Goal: Task Accomplishment & Management: Manage account settings

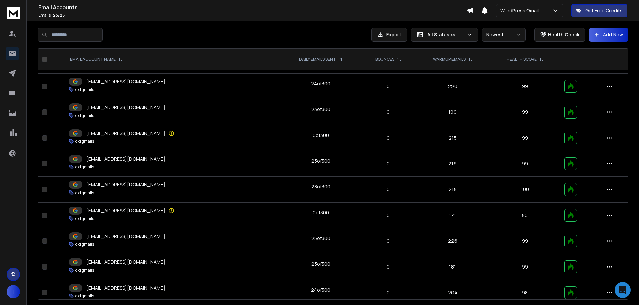
scroll to position [34, 0]
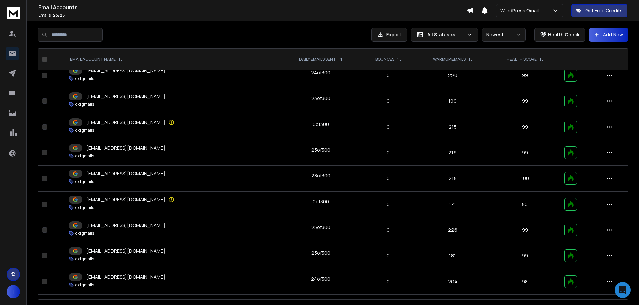
click at [134, 203] on p "[EMAIL_ADDRESS][DOMAIN_NAME]" at bounding box center [125, 199] width 79 height 7
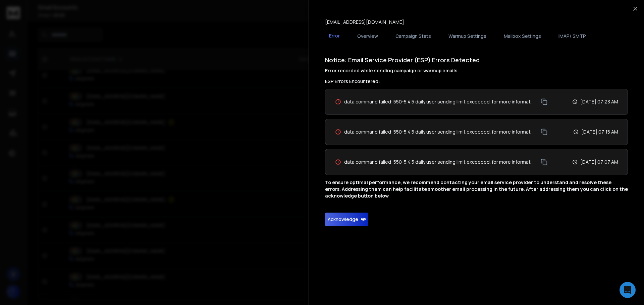
click at [344, 223] on button "Acknowledge" at bounding box center [346, 219] width 43 height 13
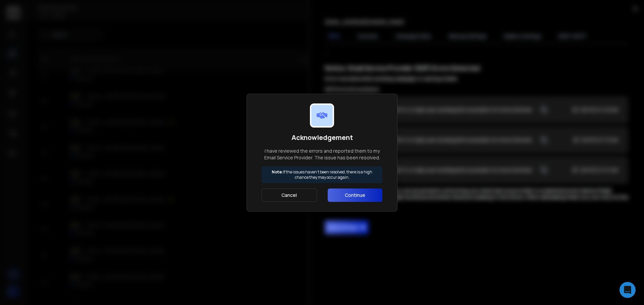
click at [357, 200] on button "Continue" at bounding box center [355, 195] width 55 height 13
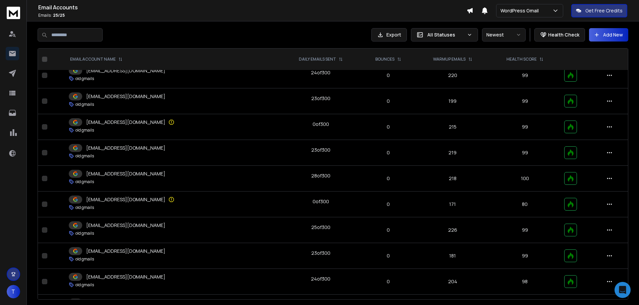
click at [121, 118] on div "[EMAIL_ADDRESS][DOMAIN_NAME]" at bounding box center [117, 122] width 97 height 8
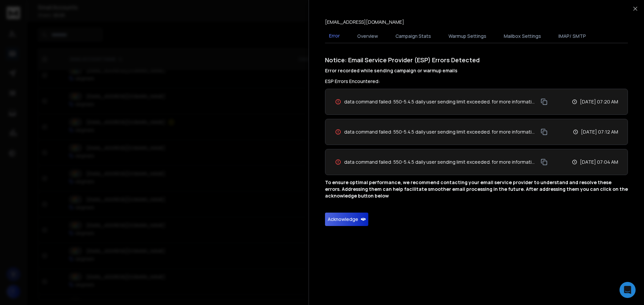
click at [347, 217] on button "Acknowledge" at bounding box center [346, 219] width 43 height 13
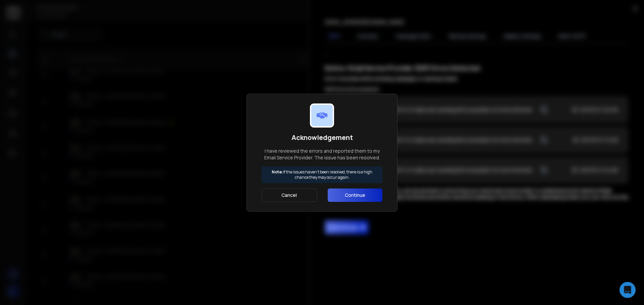
click at [370, 199] on button "Continue" at bounding box center [355, 195] width 55 height 13
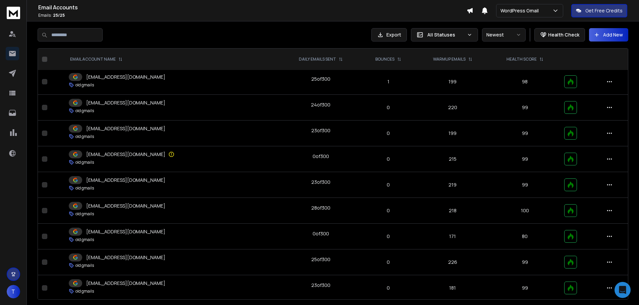
scroll to position [0, 0]
click at [205, 29] on div at bounding box center [203, 34] width 330 height 13
click at [12, 74] on icon at bounding box center [12, 73] width 7 height 7
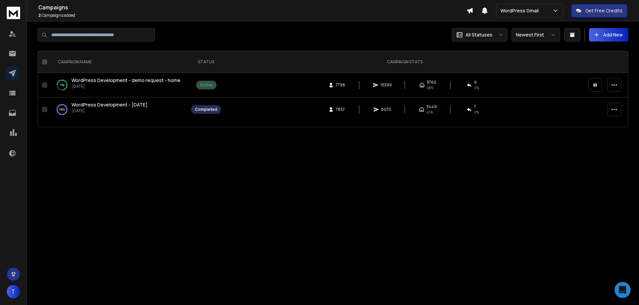
click at [103, 80] on span "WordPress Development - demo request - home" at bounding box center [125, 80] width 109 height 6
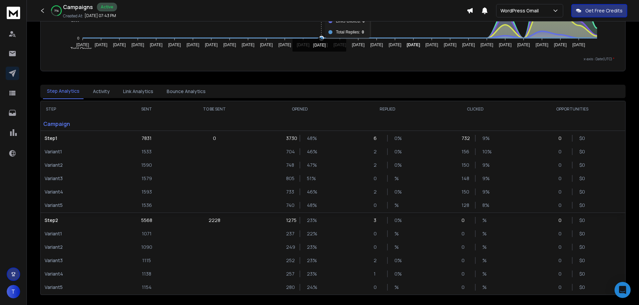
scroll to position [249, 0]
